Goal: Task Accomplishment & Management: Use online tool/utility

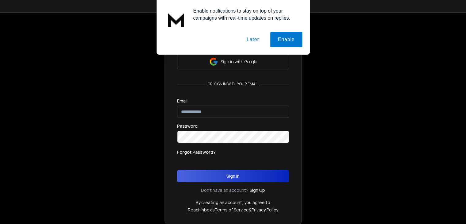
click at [250, 40] on button "Later" at bounding box center [253, 39] width 28 height 15
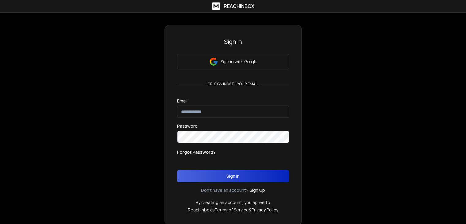
click at [197, 108] on input "email" at bounding box center [233, 111] width 112 height 12
type input "**********"
click at [177, 170] on button "Sign In" at bounding box center [233, 176] width 112 height 12
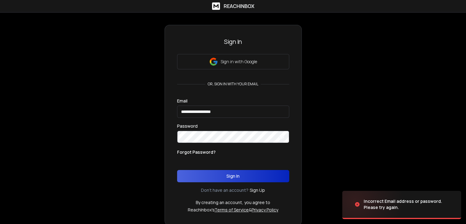
click at [281, 138] on icon at bounding box center [282, 137] width 6 height 4
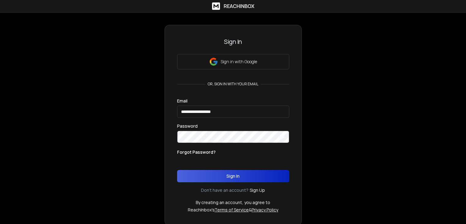
click at [216, 181] on button "Sign In" at bounding box center [233, 176] width 112 height 12
click at [229, 180] on button "Sign In" at bounding box center [233, 176] width 112 height 12
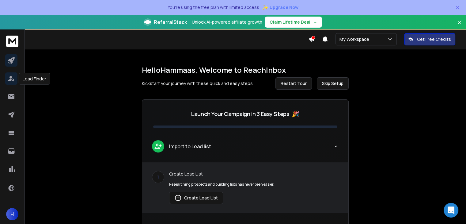
click at [11, 77] on circle at bounding box center [11, 77] width 2 height 2
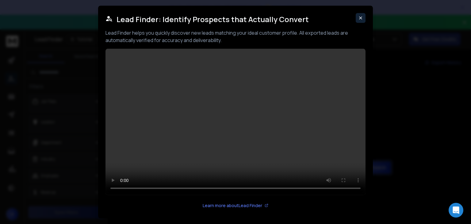
click at [364, 20] on button at bounding box center [360, 18] width 10 height 10
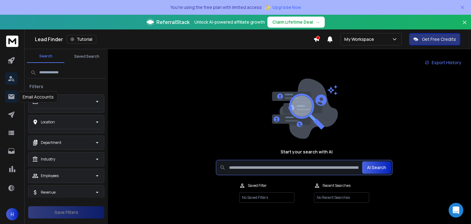
click at [12, 93] on icon at bounding box center [11, 96] width 7 height 7
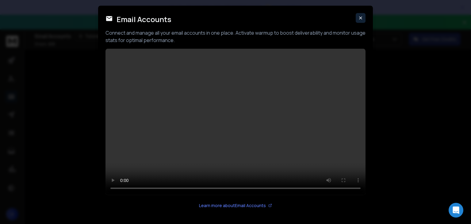
click at [359, 19] on icon at bounding box center [360, 18] width 5 height 5
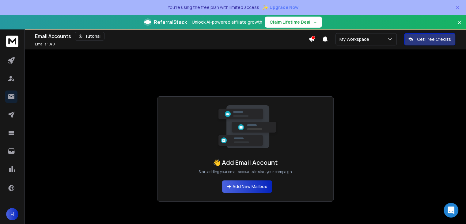
click at [194, 184] on div "👋 Add Email Account Start adding your email accounts to start your campaign Add…" at bounding box center [245, 148] width 159 height 87
click at [238, 186] on button "Add New Mailbox" at bounding box center [247, 186] width 50 height 12
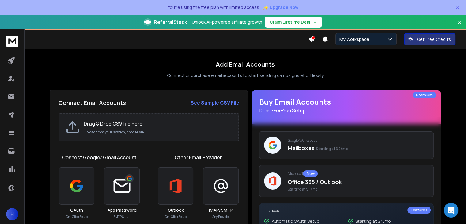
click at [374, 38] on div "My Workspace" at bounding box center [366, 39] width 53 height 6
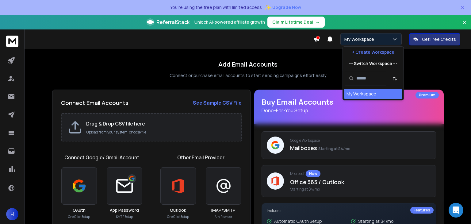
click at [365, 37] on p "My Workspace" at bounding box center [360, 39] width 32 height 6
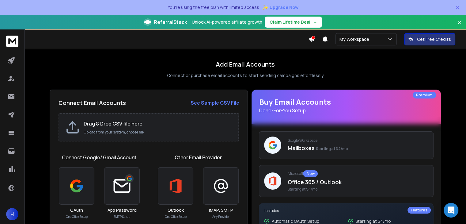
click at [11, 44] on icon at bounding box center [12, 41] width 12 height 11
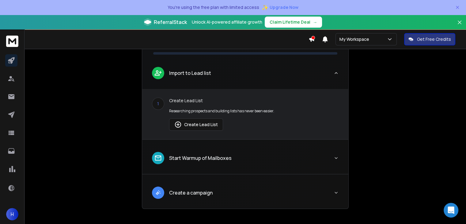
scroll to position [74, 0]
click at [12, 215] on span "H" at bounding box center [12, 214] width 12 height 12
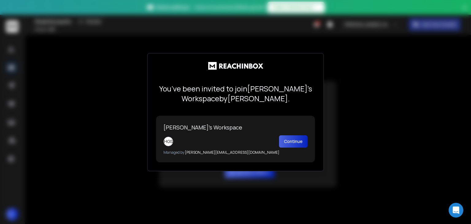
click at [294, 144] on button "Continue" at bounding box center [293, 141] width 29 height 12
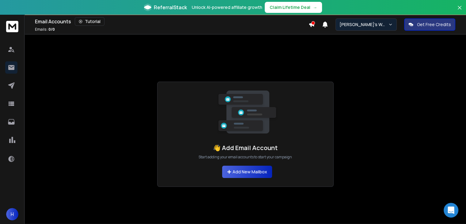
click at [368, 25] on p "Andrew's Workspace" at bounding box center [364, 24] width 49 height 6
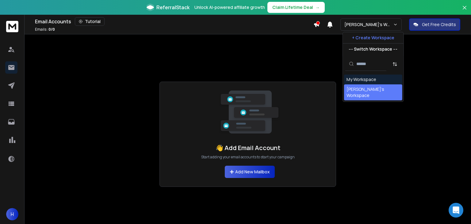
click at [286, 49] on div "👋 Add Email Account Start adding your email accounts to start your campaign Add…" at bounding box center [247, 133] width 427 height 187
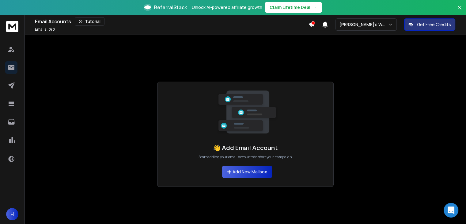
click at [248, 169] on button "Add New Mailbox" at bounding box center [247, 171] width 50 height 12
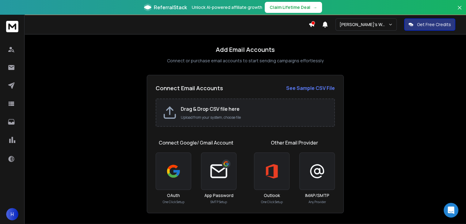
scroll to position [1, 0]
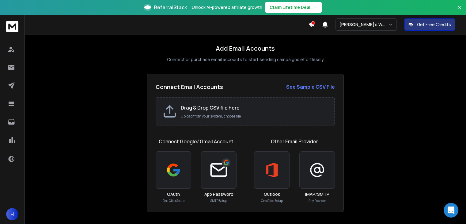
click at [354, 87] on div "Connect Email Accounts See Sample CSV File Drag & Drop CSV file here Upload fro…" at bounding box center [245, 143] width 236 height 138
click at [6, 87] on link at bounding box center [11, 85] width 12 height 12
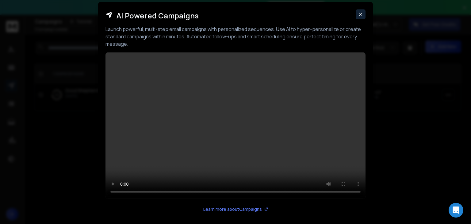
click at [357, 14] on button at bounding box center [360, 15] width 10 height 10
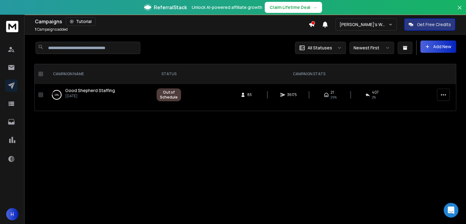
click at [431, 48] on button "Add New" at bounding box center [438, 46] width 36 height 12
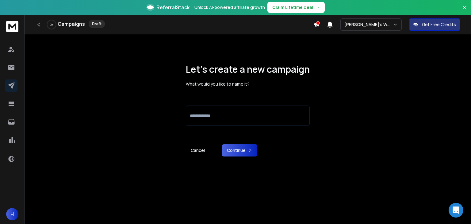
click at [218, 110] on input at bounding box center [248, 115] width 124 height 20
type input "****"
